Goal: Task Accomplishment & Management: Use online tool/utility

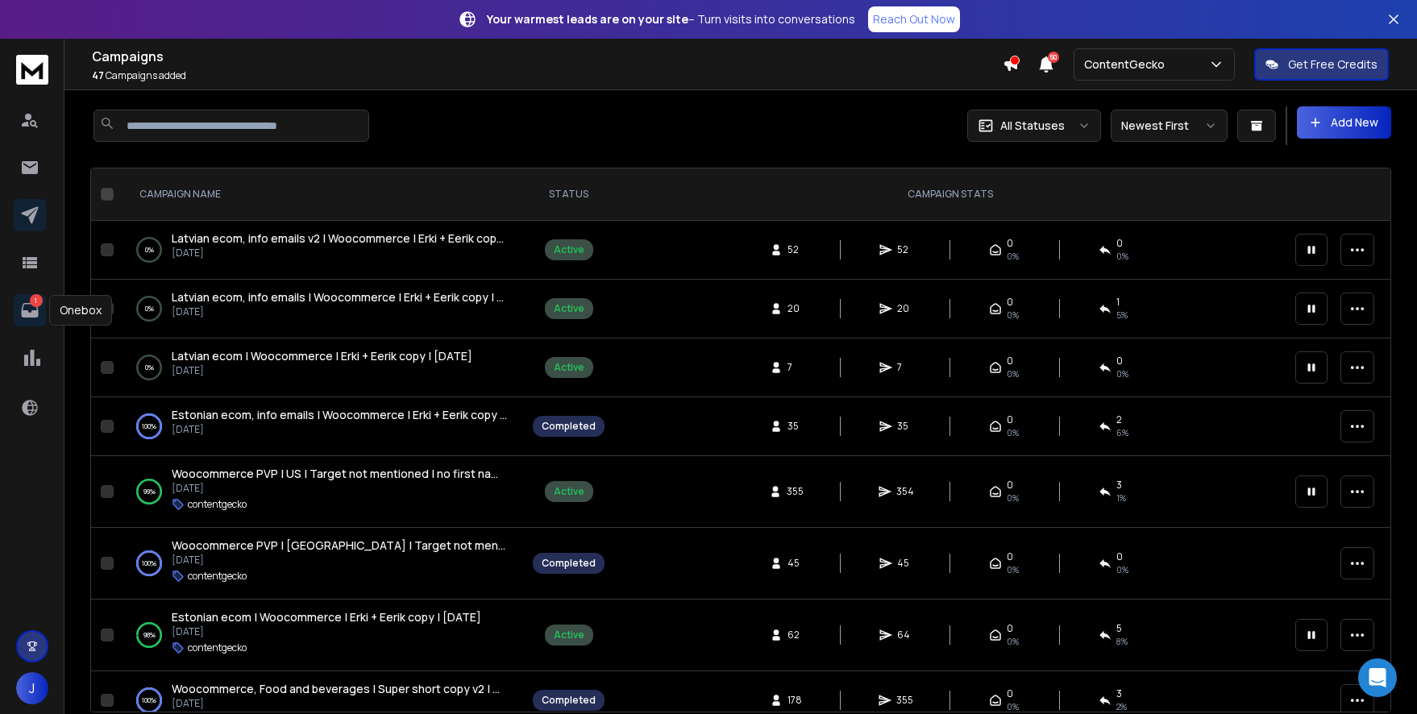
click at [23, 316] on icon at bounding box center [29, 310] width 17 height 15
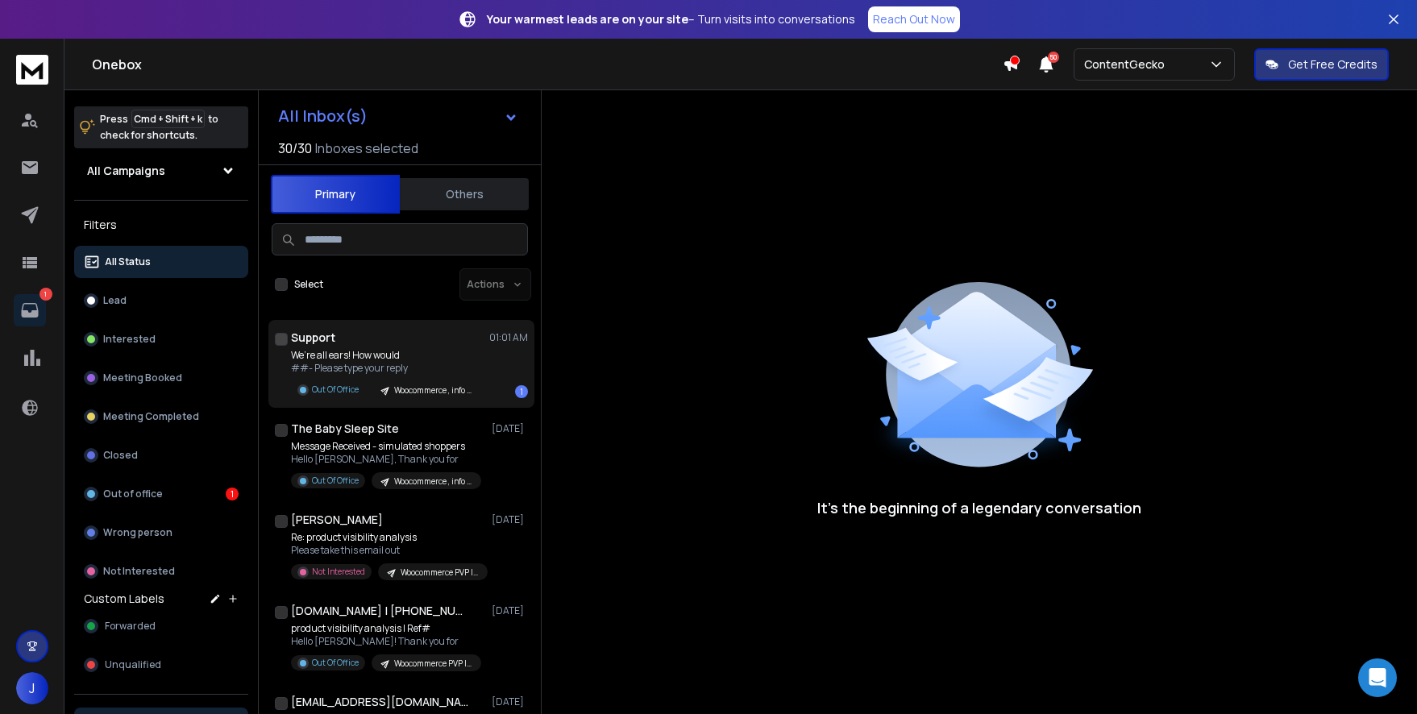
click at [338, 371] on p "##- Please type your reply" at bounding box center [386, 368] width 190 height 13
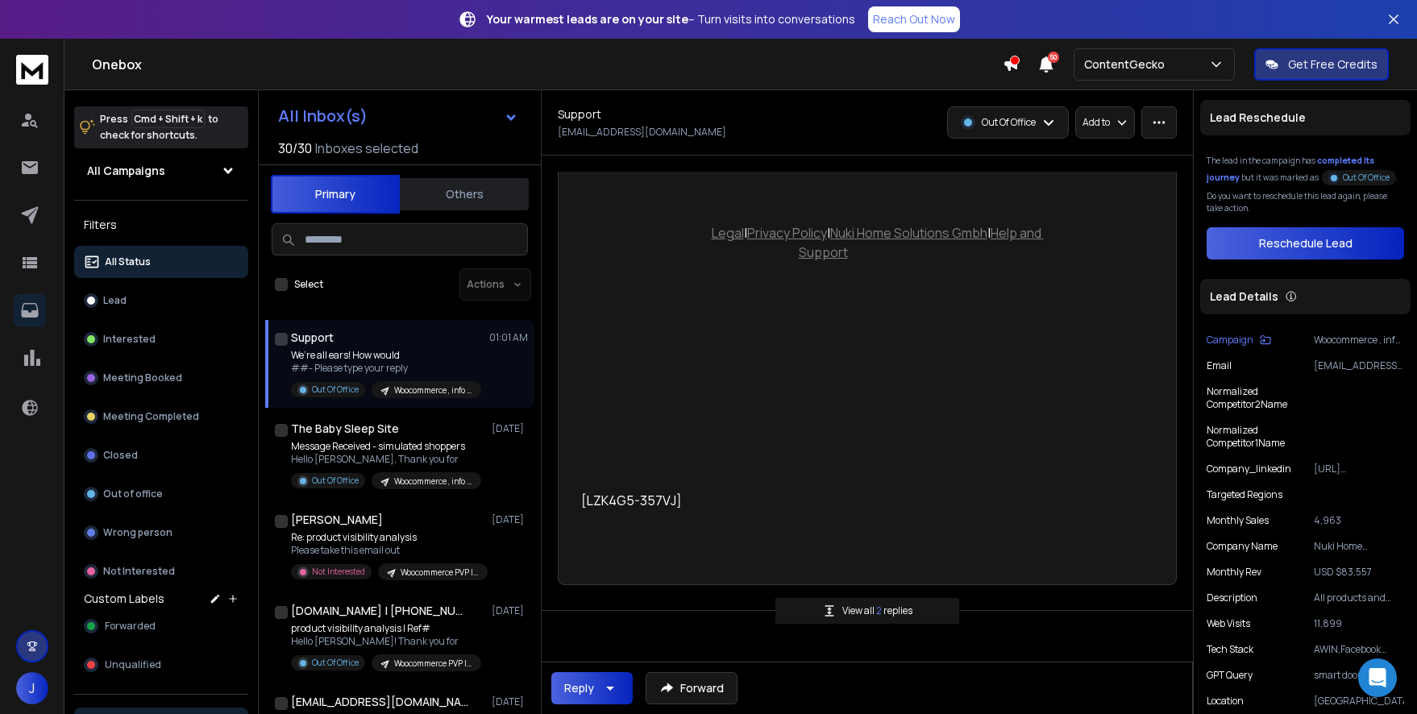
scroll to position [2250, 0]
click at [856, 615] on p "View all 2 replies" at bounding box center [877, 610] width 70 height 13
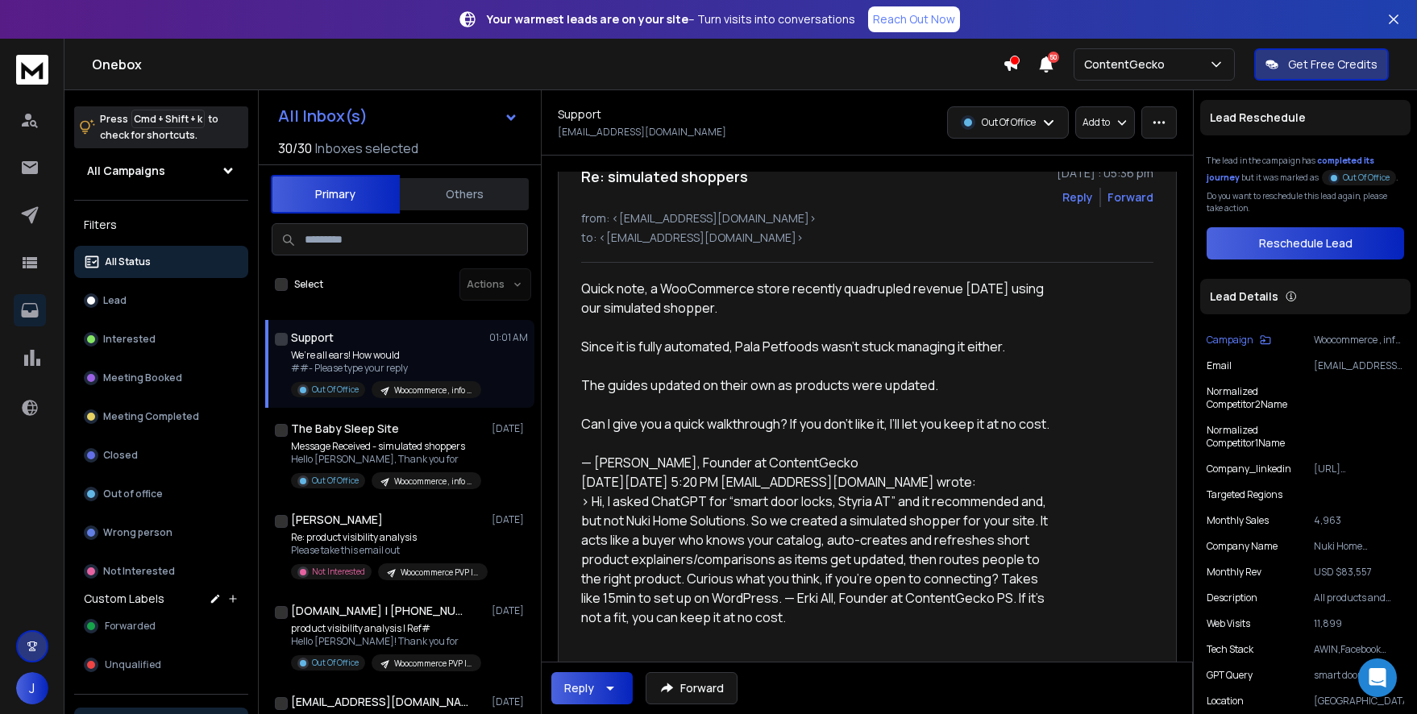
scroll to position [2707, 0]
click at [1127, 65] on p "ContentGecko" at bounding box center [1127, 64] width 87 height 16
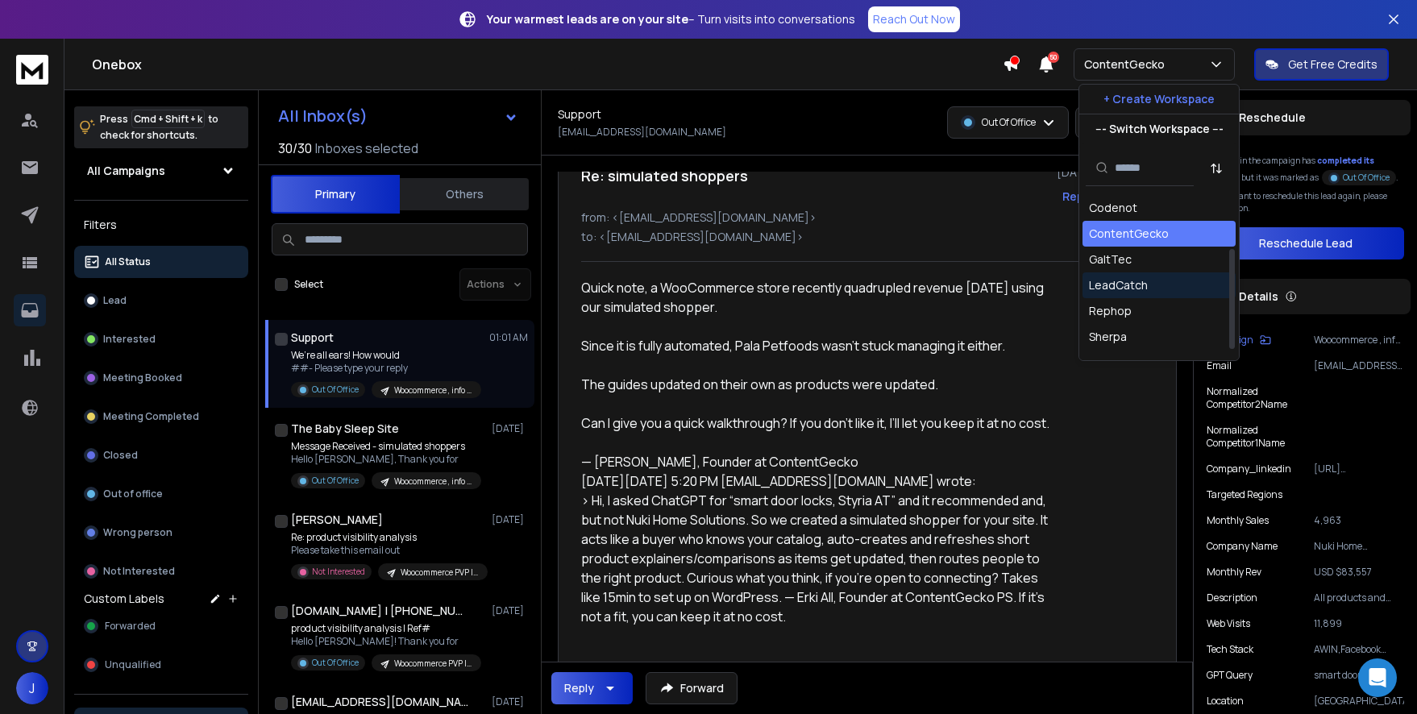
scroll to position [97, 0]
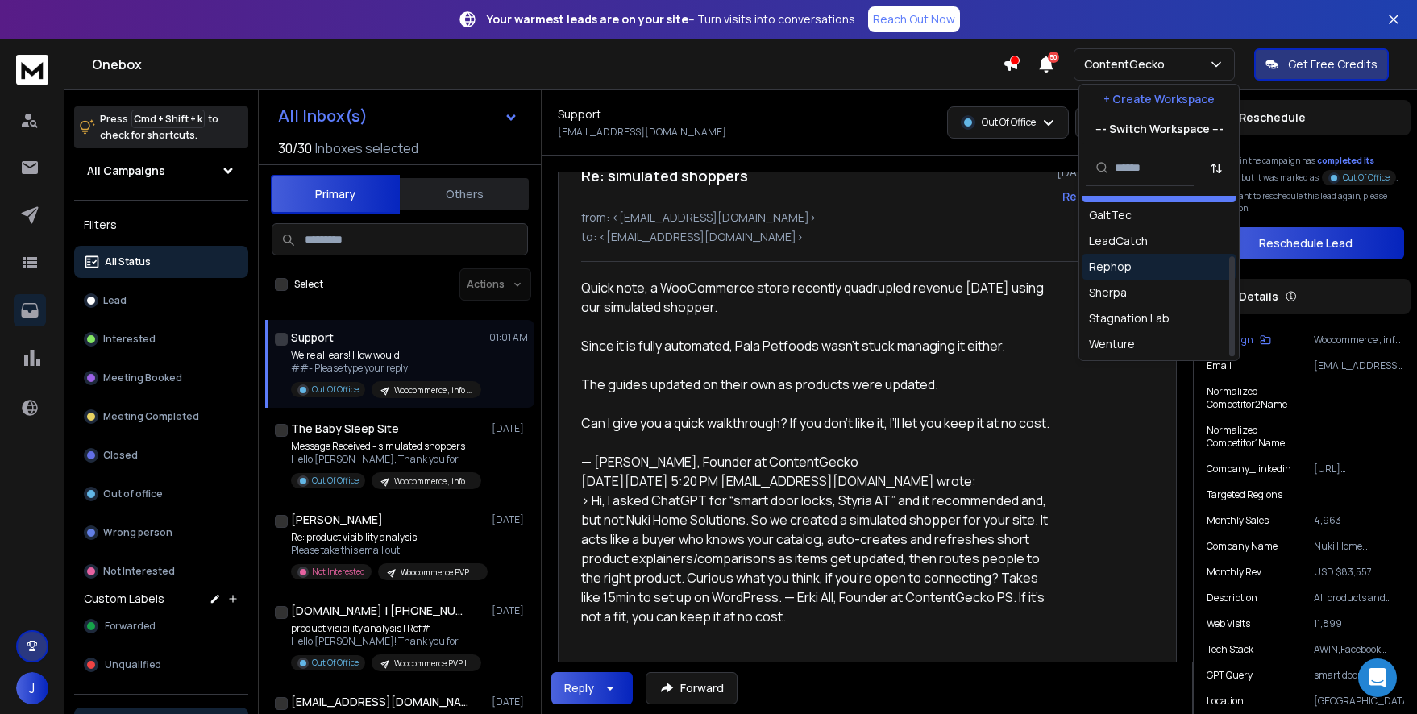
click at [1146, 270] on div "Rephop" at bounding box center [1158, 267] width 153 height 26
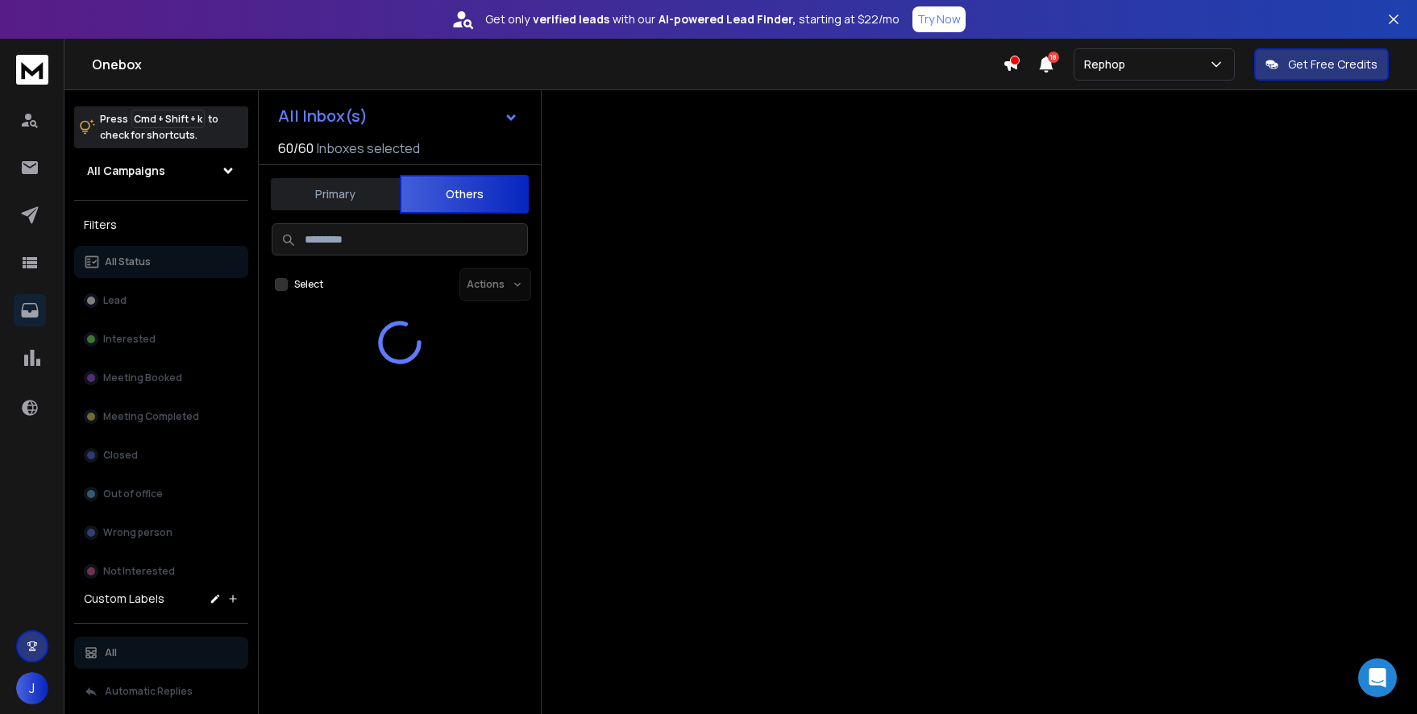
click at [413, 191] on button "Others" at bounding box center [464, 194] width 129 height 39
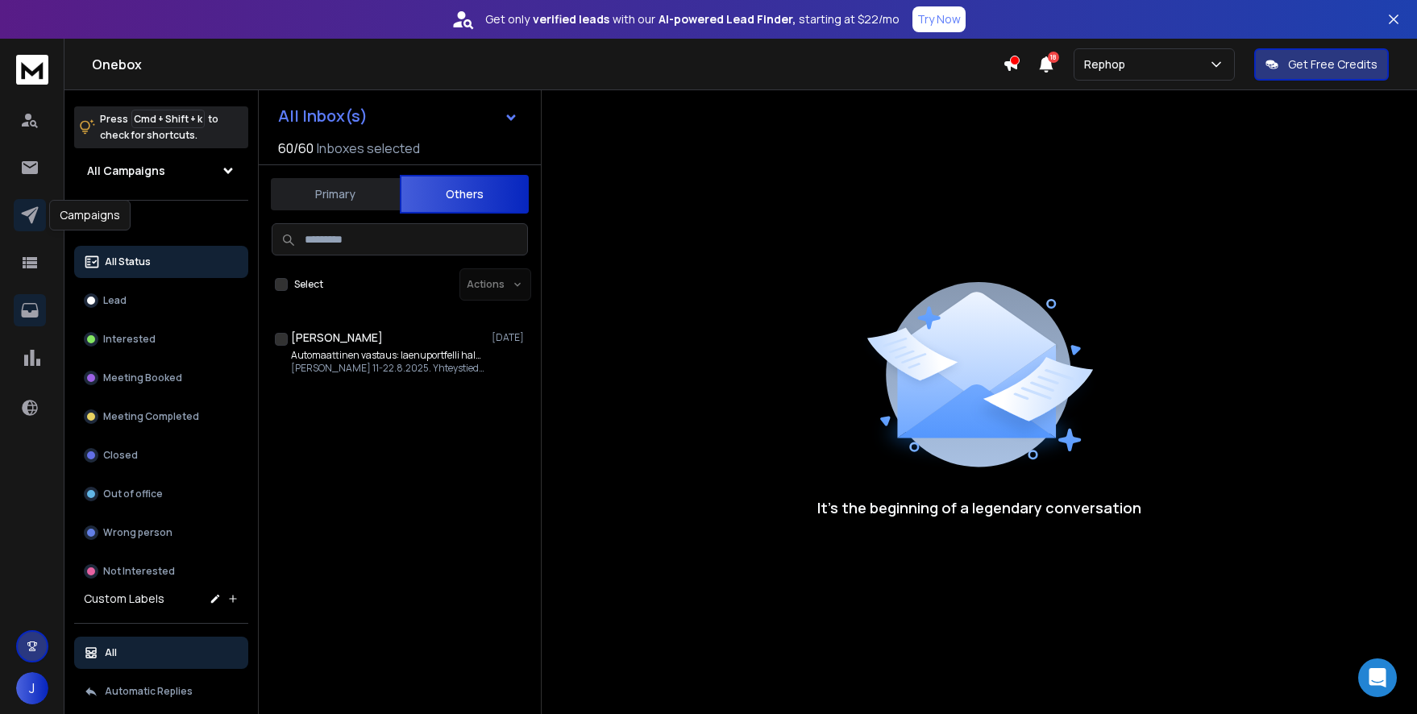
click at [30, 210] on icon at bounding box center [29, 214] width 17 height 17
